Goal: Task Accomplishment & Management: Use online tool/utility

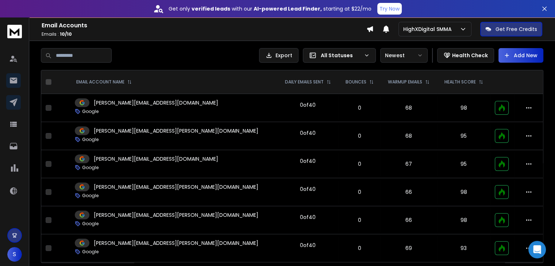
click at [17, 102] on icon at bounding box center [13, 102] width 9 height 9
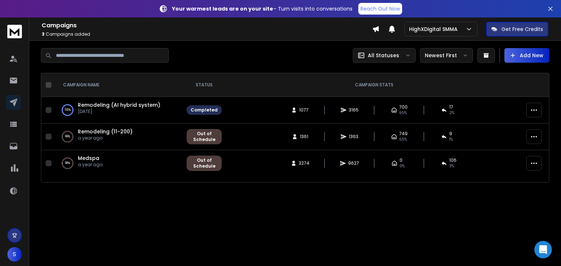
click at [135, 105] on span "Remodeling (AI hybrid system)" at bounding box center [119, 104] width 83 height 7
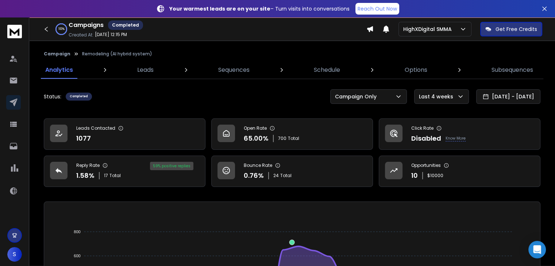
click at [44, 30] on icon at bounding box center [46, 29] width 7 height 7
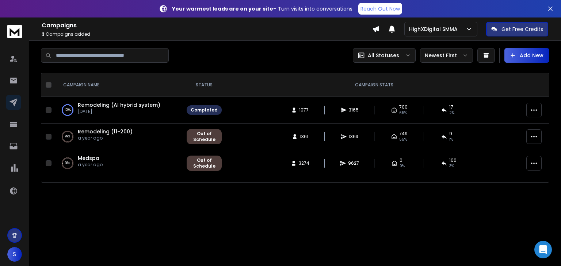
click at [535, 111] on icon "button" at bounding box center [533, 110] width 7 height 7
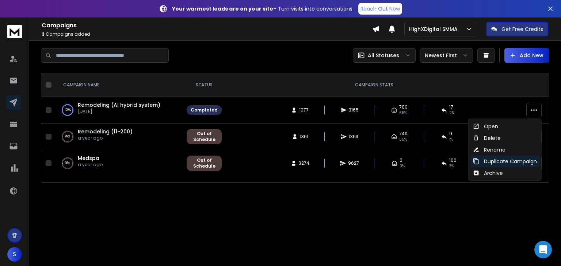
click at [490, 161] on div "Duplicate Campaign" at bounding box center [505, 161] width 64 height 7
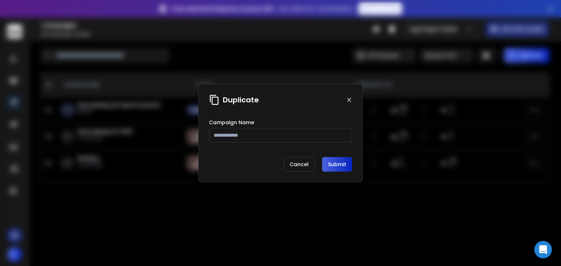
click at [244, 138] on input "text" at bounding box center [280, 135] width 143 height 15
click at [352, 98] on icon at bounding box center [349, 100] width 6 height 6
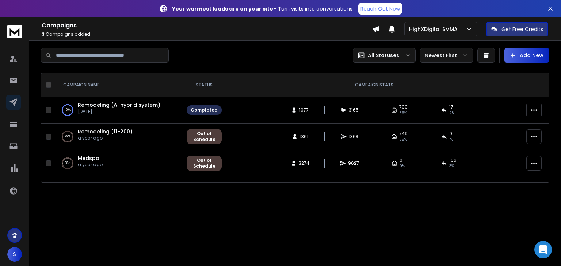
click at [532, 137] on icon "button" at bounding box center [534, 136] width 6 height 1
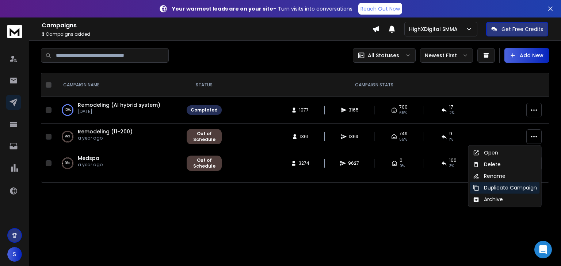
click at [489, 186] on div "Duplicate Campaign" at bounding box center [505, 187] width 64 height 7
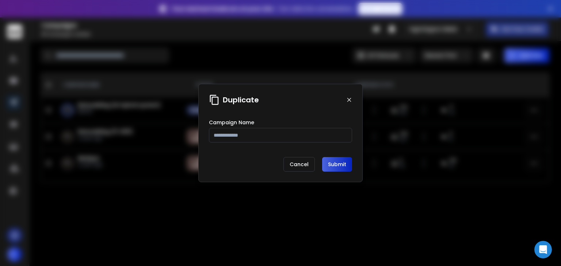
click at [247, 135] on input "text" at bounding box center [280, 135] width 143 height 15
type input "**********"
click at [333, 165] on button "Submit" at bounding box center [337, 164] width 30 height 15
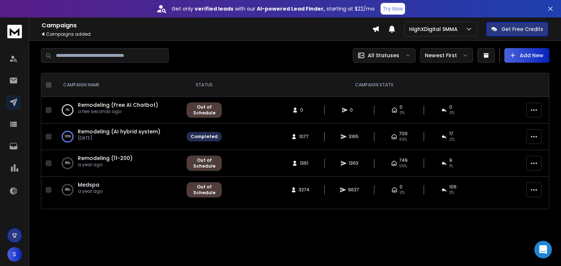
click at [130, 105] on span "Remodeling (Free AI Chatbot)" at bounding box center [118, 104] width 80 height 7
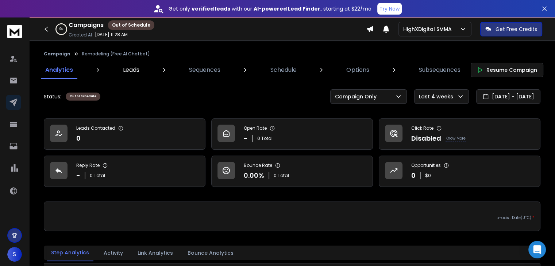
click at [135, 72] on p "Leads" at bounding box center [131, 70] width 16 height 9
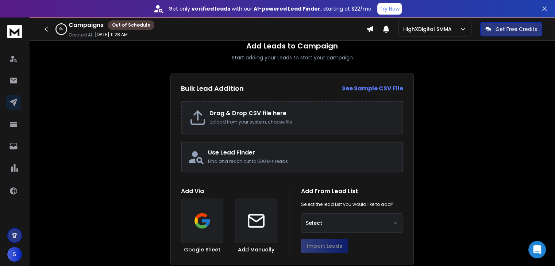
scroll to position [64, 0]
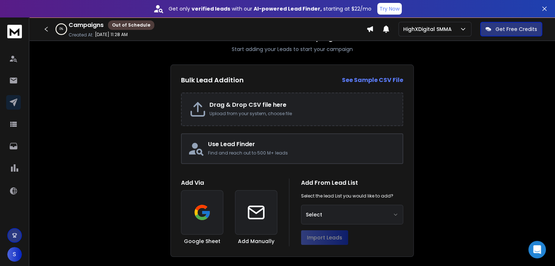
click at [396, 212] on icon "button" at bounding box center [396, 215] width 6 height 6
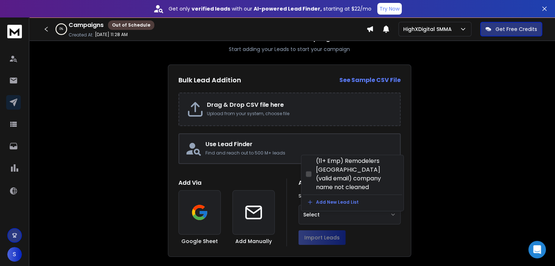
click at [436, 180] on div "Add Leads to Campaign Start adding your Leads to start your campaign Bulk Lead …" at bounding box center [289, 141] width 491 height 232
